Goal: Task Accomplishment & Management: Manage account settings

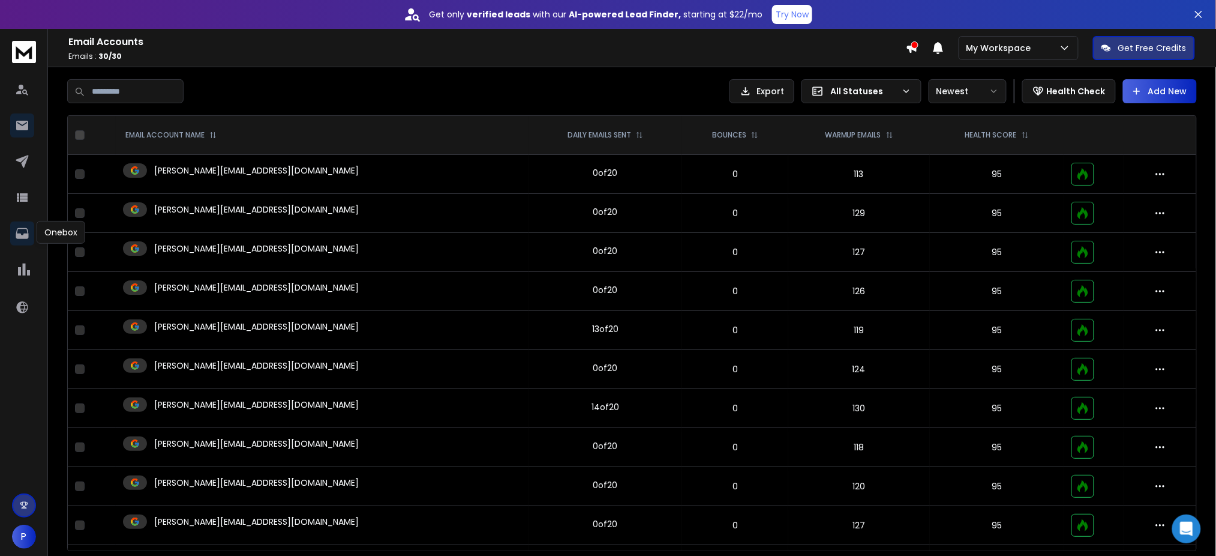
click at [16, 236] on icon at bounding box center [22, 233] width 13 height 11
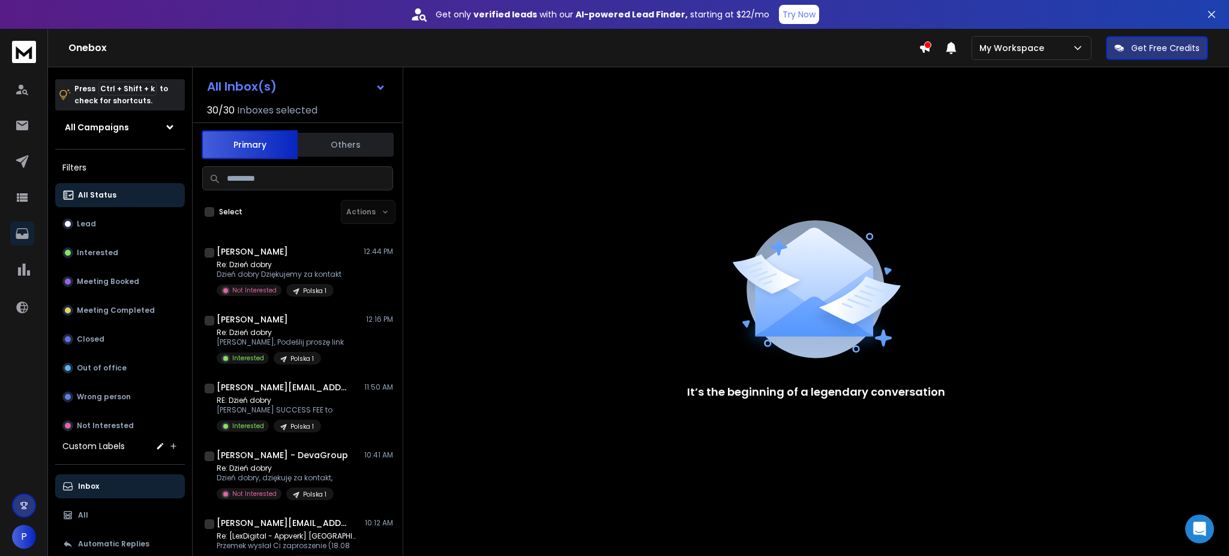
click at [284, 183] on input at bounding box center [297, 178] width 191 height 24
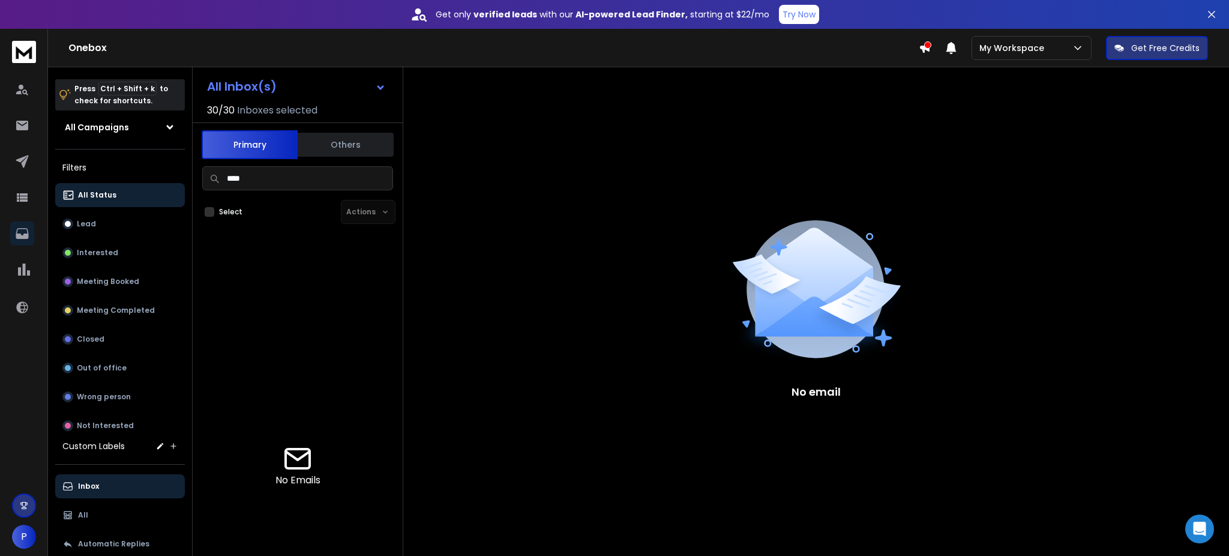
click at [266, 182] on input "****" at bounding box center [297, 178] width 191 height 24
type input "****"
click at [94, 197] on p "All Status" at bounding box center [97, 195] width 38 height 10
click at [271, 188] on input "****" at bounding box center [297, 178] width 191 height 24
drag, startPoint x: 235, startPoint y: 182, endPoint x: 204, endPoint y: 184, distance: 31.2
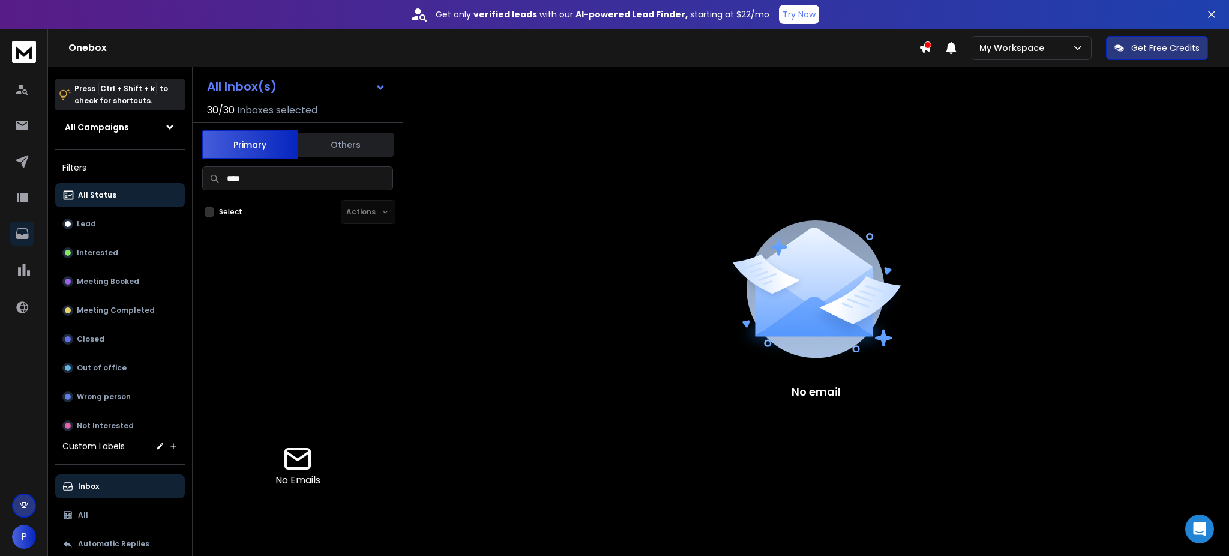
click at [204, 184] on input "****" at bounding box center [297, 178] width 191 height 24
click at [94, 283] on p "Meeting Booked" at bounding box center [108, 282] width 62 height 10
drag, startPoint x: 292, startPoint y: 174, endPoint x: 199, endPoint y: 182, distance: 92.8
click at [199, 182] on div "****" at bounding box center [297, 175] width 200 height 29
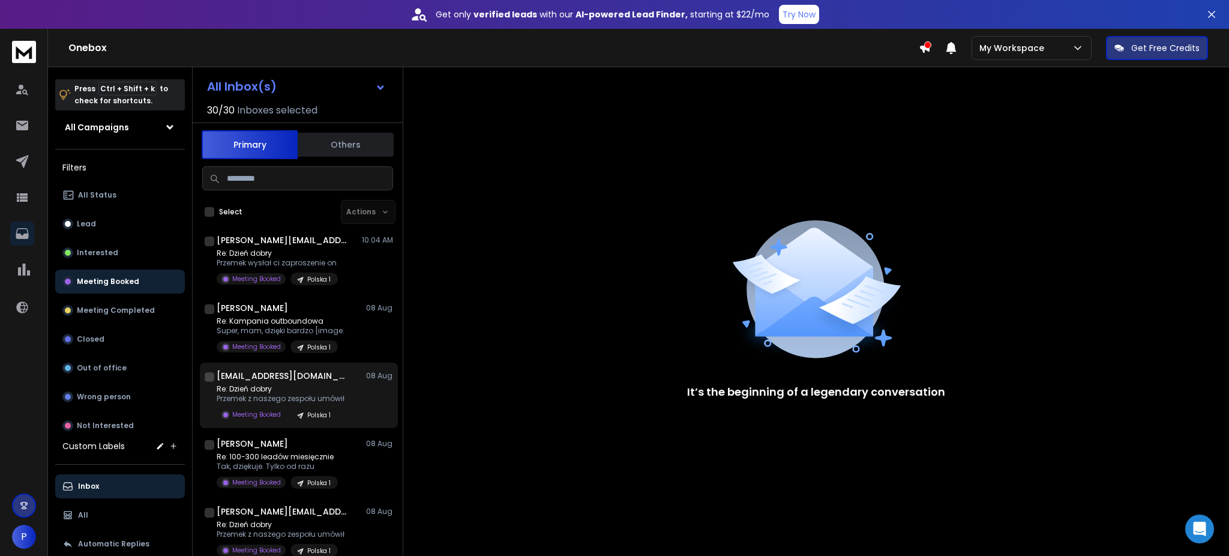
scroll to position [80, 0]
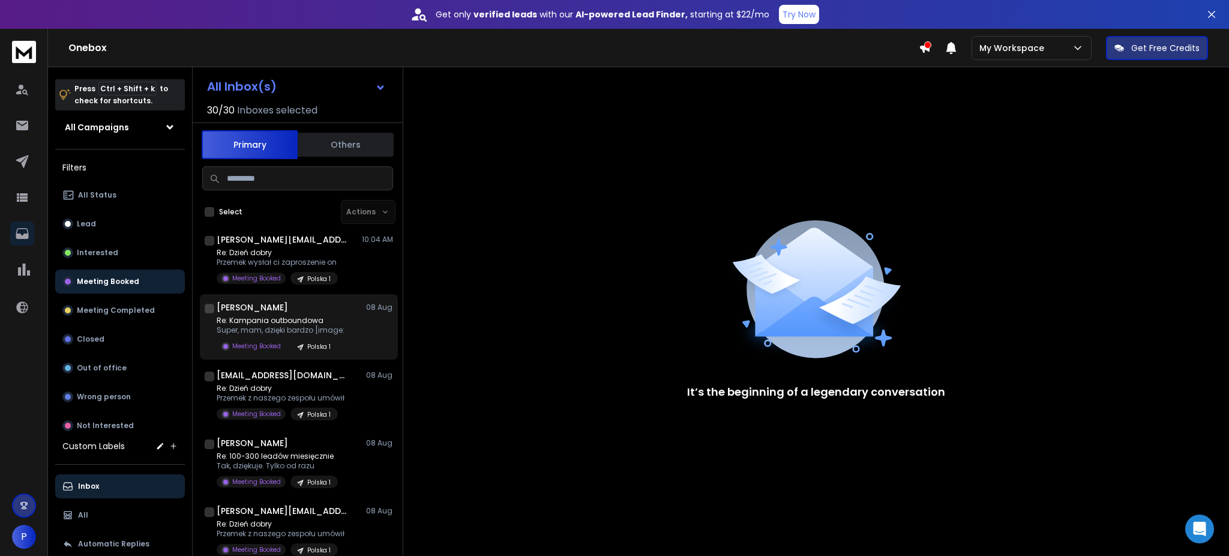
click at [329, 323] on p "Re: Kampania outboundowa" at bounding box center [281, 321] width 128 height 10
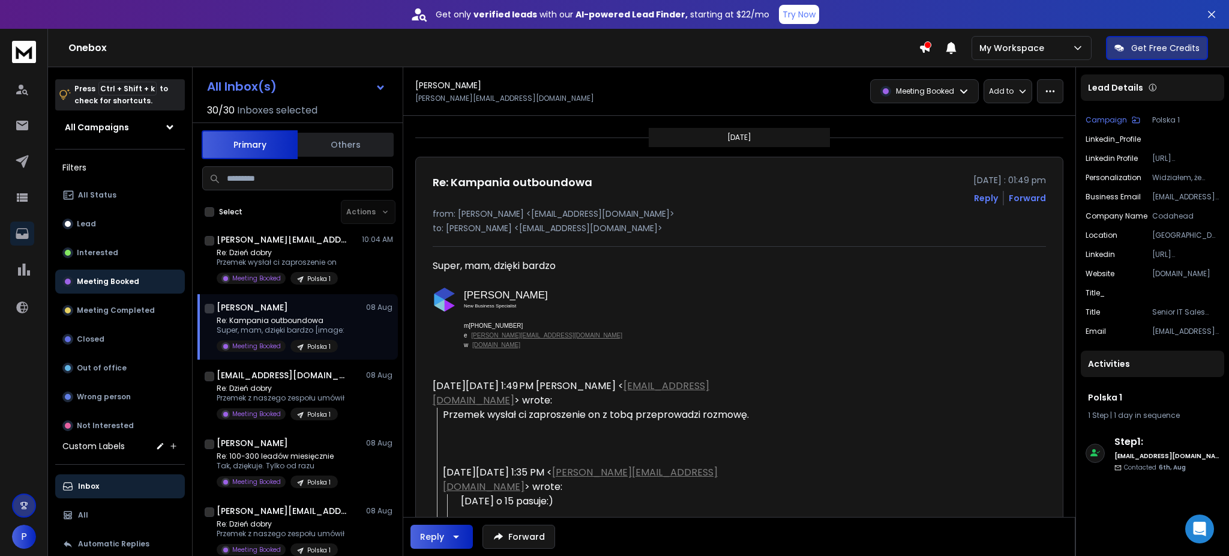
drag, startPoint x: 522, startPoint y: 325, endPoint x: 478, endPoint y: 324, distance: 43.8
click at [478, 324] on td "m +48 453 097 930" at bounding box center [528, 320] width 190 height 19
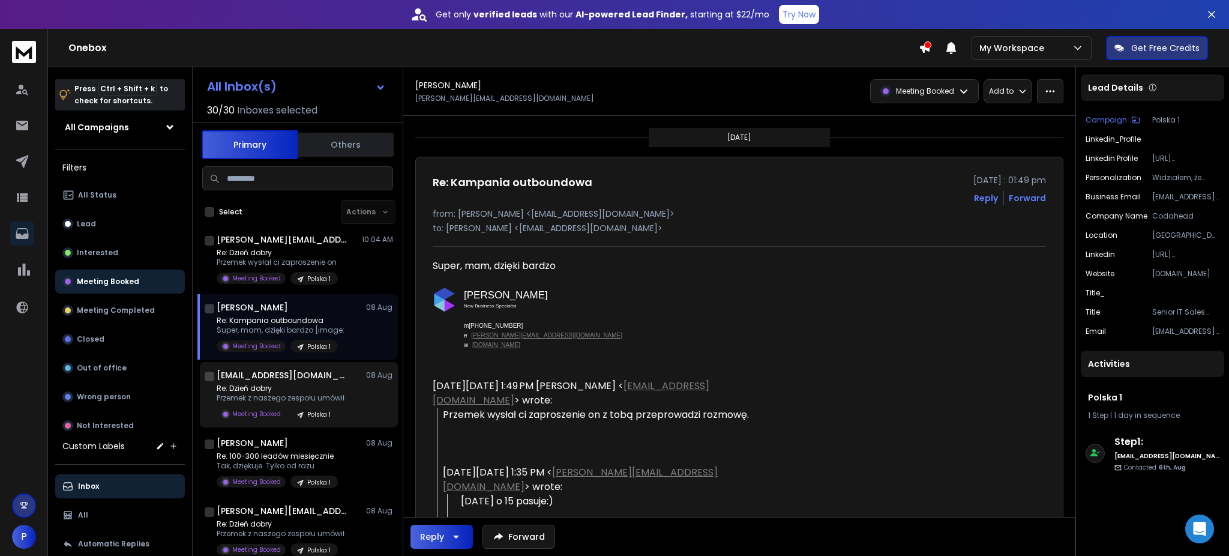
click at [304, 381] on div "bok@base.com +1 08 Aug Re: Dzień dobry Przemek z naszego zespołu umówił Meeting…" at bounding box center [305, 394] width 176 height 51
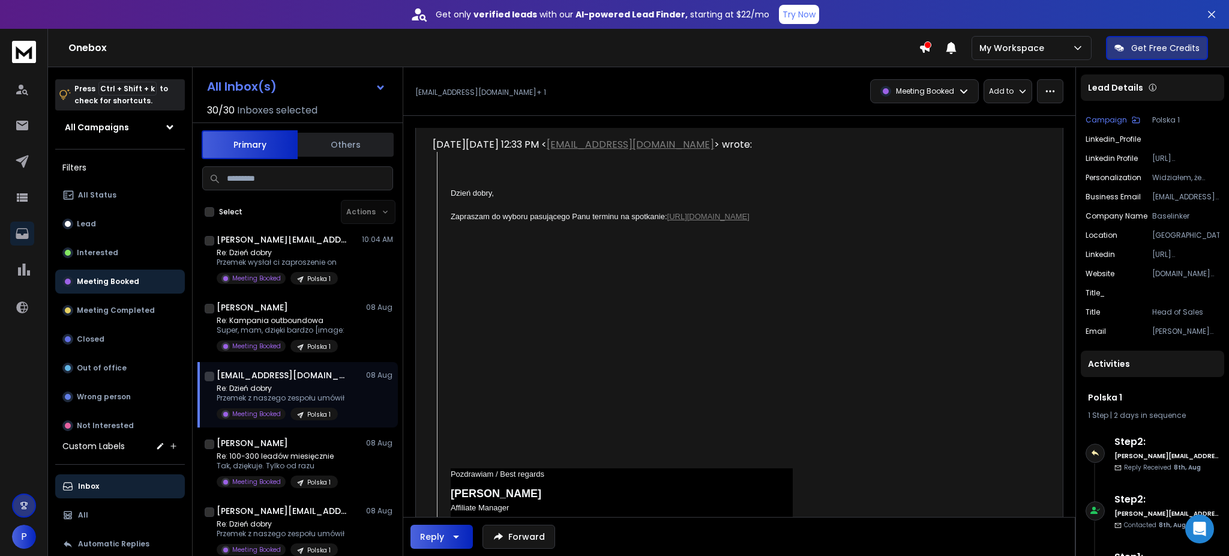
scroll to position [400, 0]
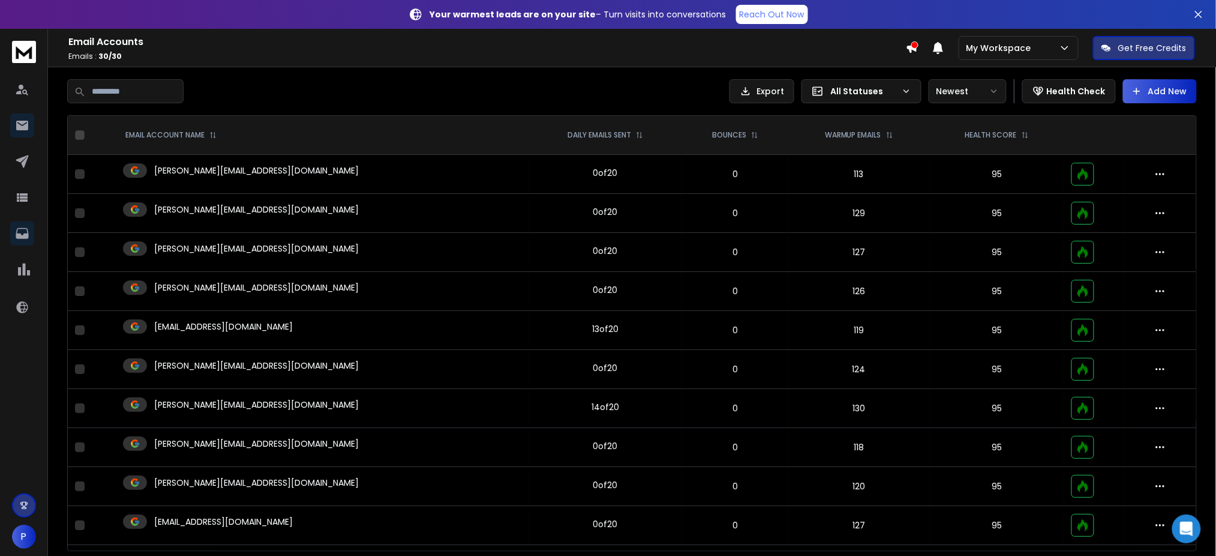
click at [23, 235] on icon at bounding box center [22, 233] width 13 height 11
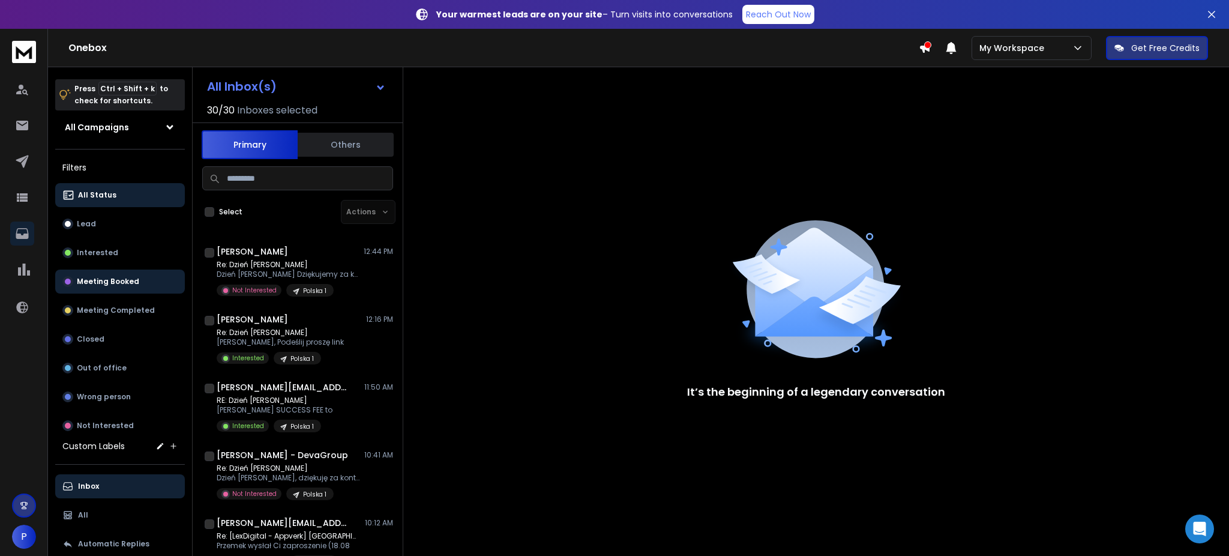
click at [88, 281] on p "Meeting Booked" at bounding box center [108, 282] width 62 height 10
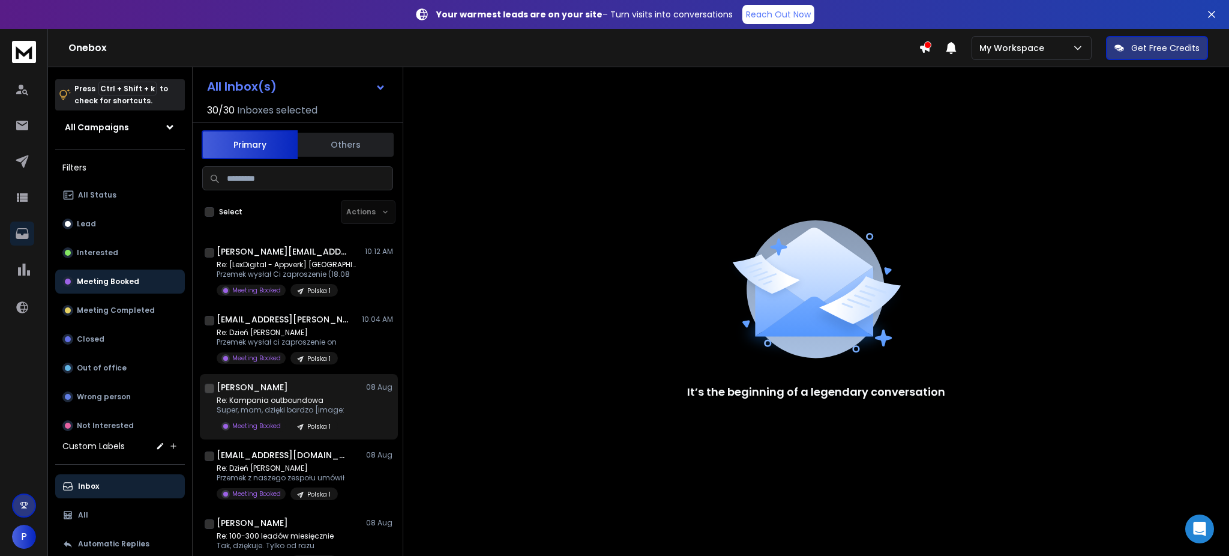
click at [305, 406] on p "Super, mam, dzięki bardzo [image:" at bounding box center [281, 410] width 128 height 10
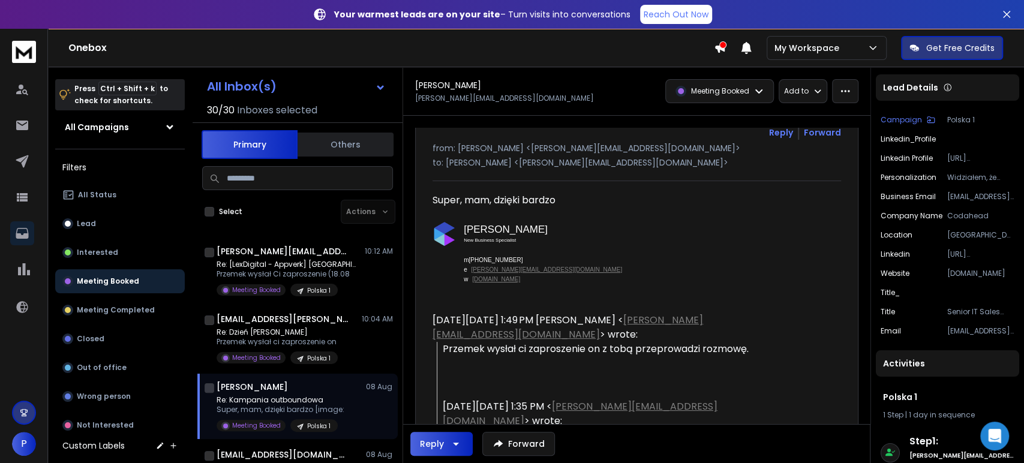
scroll to position [67, 0]
click at [77, 224] on p "Lead" at bounding box center [86, 224] width 19 height 10
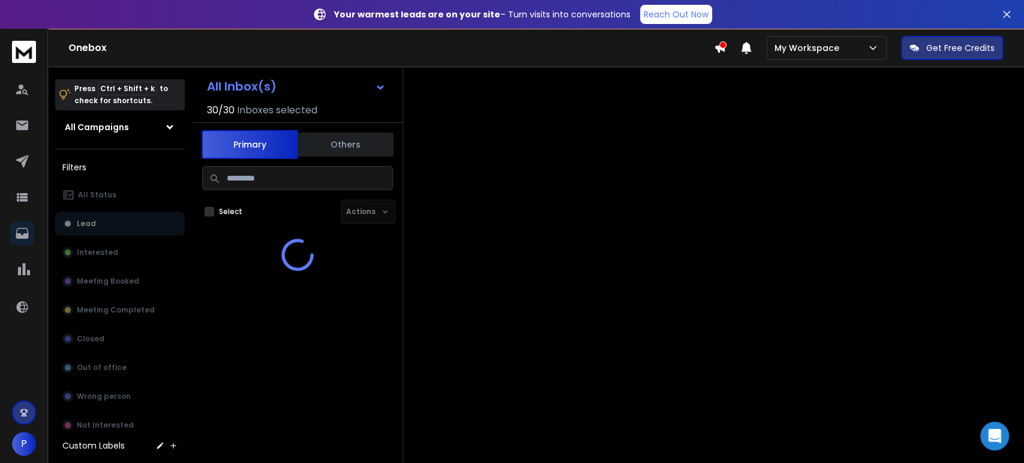
scroll to position [0, 0]
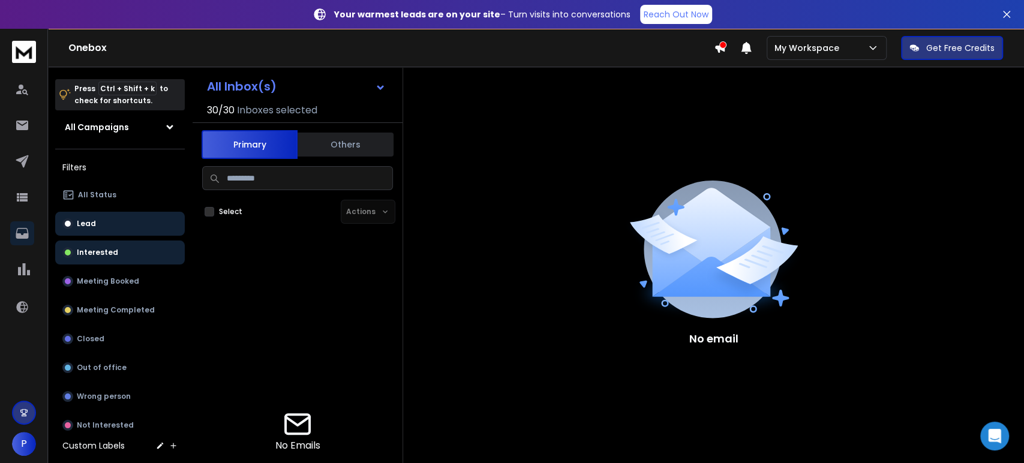
click at [119, 259] on button "Interested" at bounding box center [120, 253] width 130 height 24
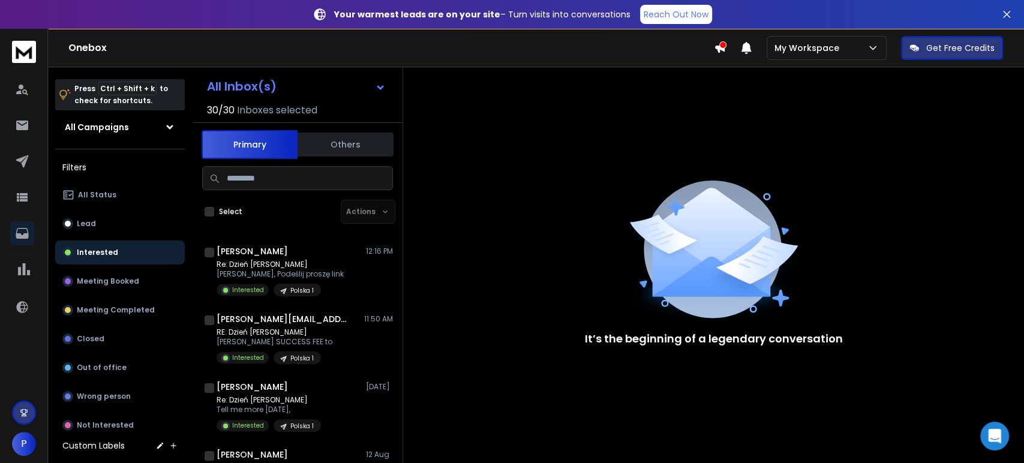
click at [331, 153] on button "Others" at bounding box center [346, 144] width 96 height 26
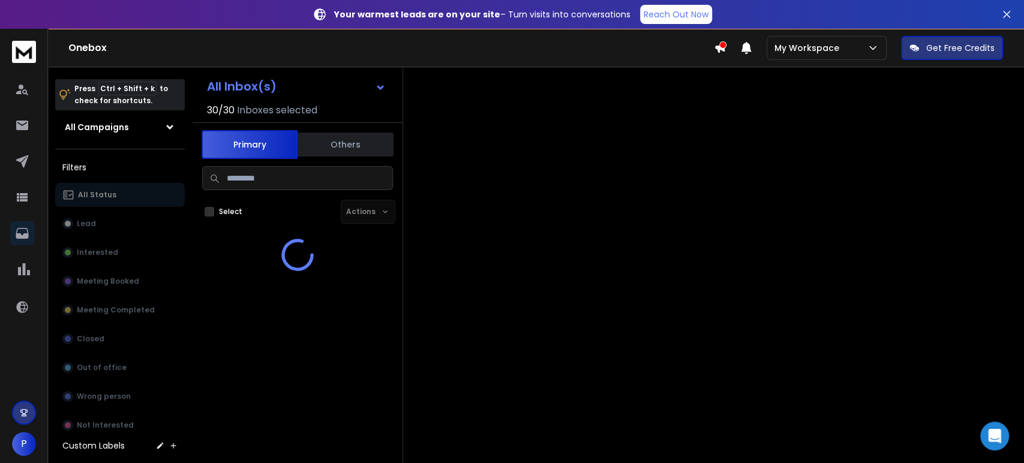
click at [278, 152] on button "Primary" at bounding box center [250, 144] width 96 height 29
